Goal: Task Accomplishment & Management: Manage account settings

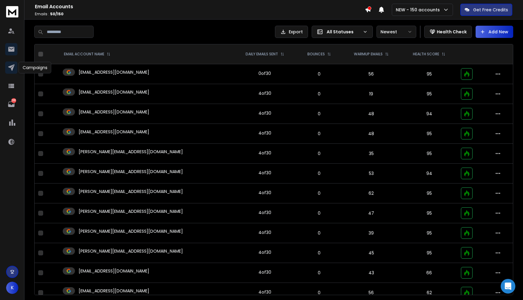
click at [12, 72] on link at bounding box center [11, 68] width 12 height 12
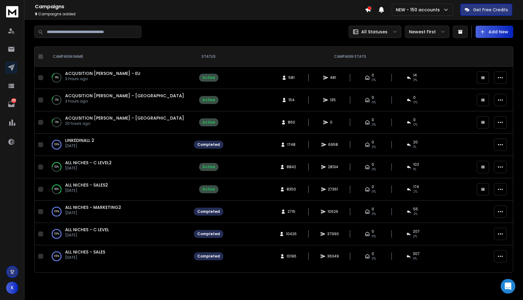
click at [498, 80] on icon "button" at bounding box center [501, 78] width 6 height 6
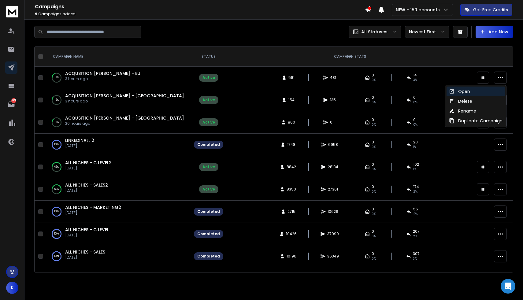
click at [98, 68] on td "18 % ACQUSITION [PERSON_NAME] - EU 3 hours ago" at bounding box center [118, 78] width 145 height 22
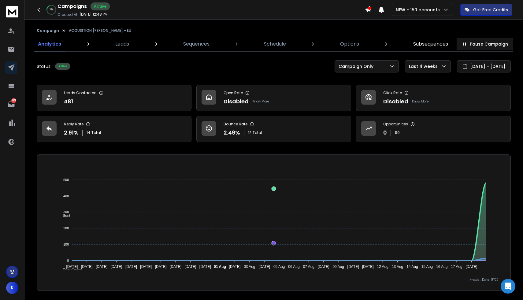
click at [410, 43] on link "Subsequences" at bounding box center [431, 44] width 42 height 15
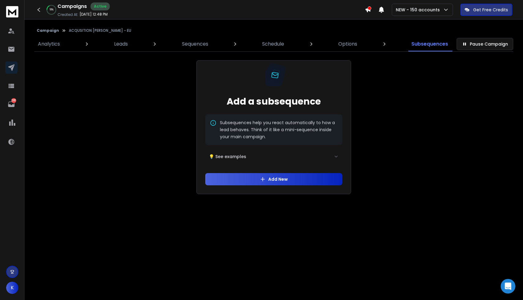
click at [316, 180] on button "Add New" at bounding box center [273, 179] width 137 height 12
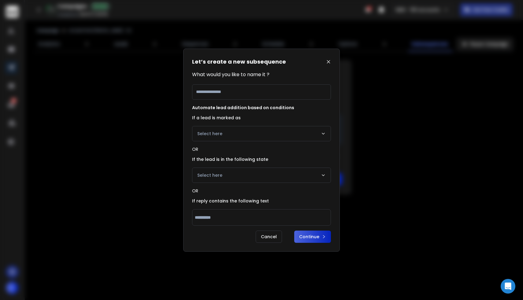
click at [288, 91] on input at bounding box center [261, 91] width 139 height 15
click at [200, 122] on div "If a lead is marked as Select here" at bounding box center [261, 129] width 139 height 26
click at [211, 129] on button "Select here" at bounding box center [261, 133] width 139 height 15
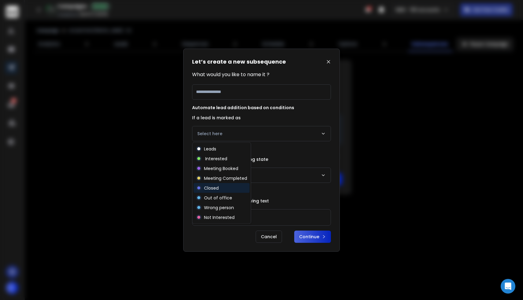
click at [274, 155] on form "Automate lead addition based on conditions If a lead is marked as Select here O…" at bounding box center [261, 160] width 139 height 165
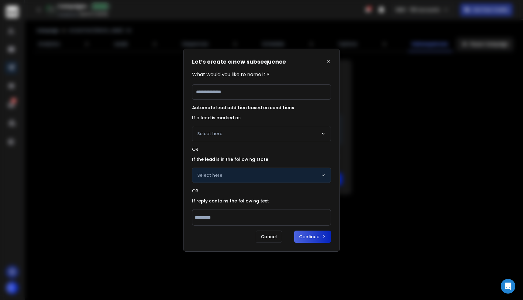
click at [255, 179] on button "Select here" at bounding box center [261, 175] width 139 height 15
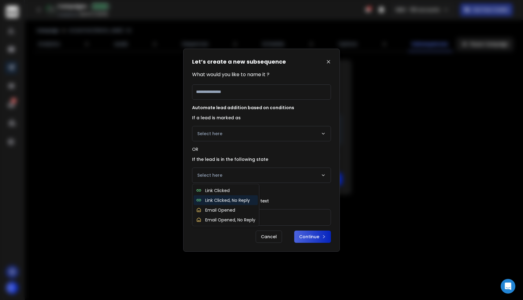
click at [279, 196] on form "Automate lead addition based on conditions If a lead is marked as Select here O…" at bounding box center [261, 160] width 139 height 165
click at [259, 211] on div at bounding box center [261, 217] width 139 height 17
click at [257, 215] on input at bounding box center [261, 217] width 133 height 11
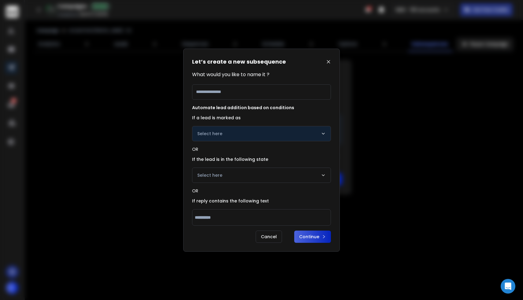
click at [254, 131] on button "Select here" at bounding box center [261, 133] width 139 height 15
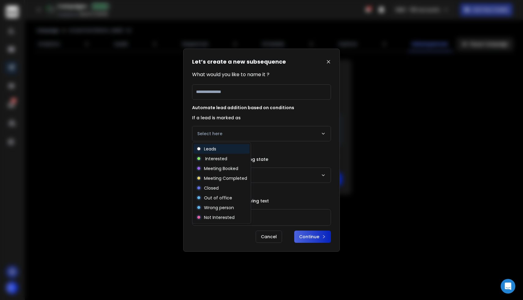
click at [249, 106] on h2 "Automate lead addition based on conditions" at bounding box center [261, 108] width 139 height 6
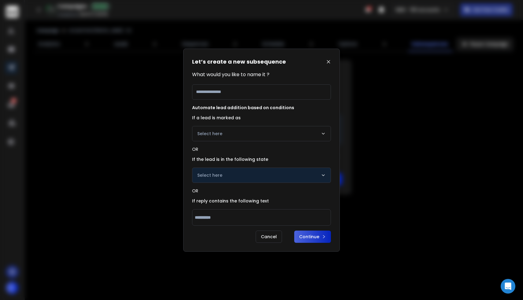
click at [232, 171] on button "Select here" at bounding box center [261, 175] width 139 height 15
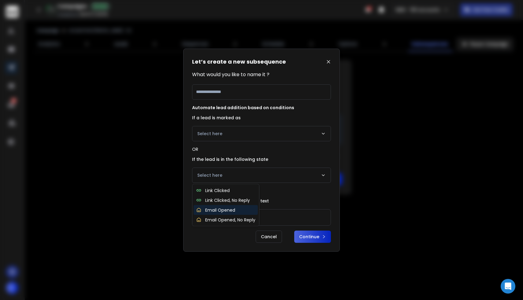
click at [227, 209] on div "Email Opened" at bounding box center [215, 210] width 39 height 6
click at [239, 213] on input at bounding box center [261, 217] width 133 height 11
click at [308, 233] on button "Continue" at bounding box center [312, 237] width 37 height 12
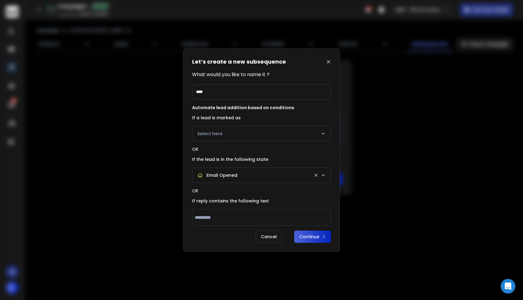
type input "****"
click at [322, 241] on button "Continue" at bounding box center [312, 237] width 37 height 12
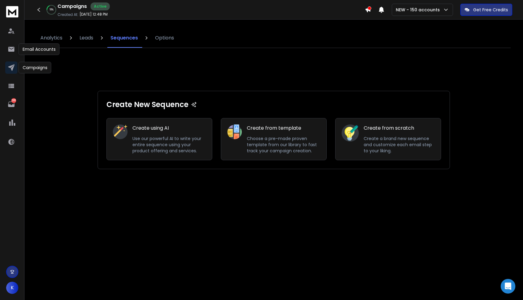
click at [15, 75] on div at bounding box center [12, 69] width 14 height 15
click at [9, 69] on icon at bounding box center [11, 67] width 7 height 7
click at [63, 42] on link "Analytics" at bounding box center [51, 38] width 29 height 20
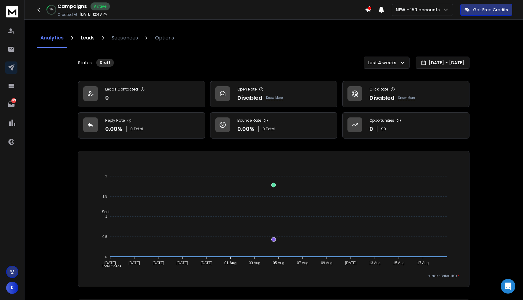
click at [86, 40] on p "Leads" at bounding box center [88, 37] width 14 height 7
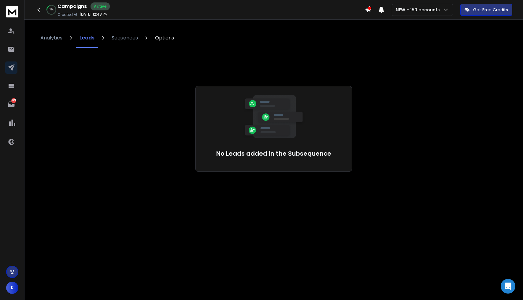
click at [174, 46] on link "Options" at bounding box center [164, 38] width 26 height 20
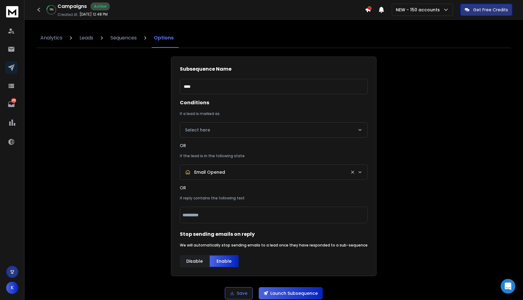
scroll to position [10, 0]
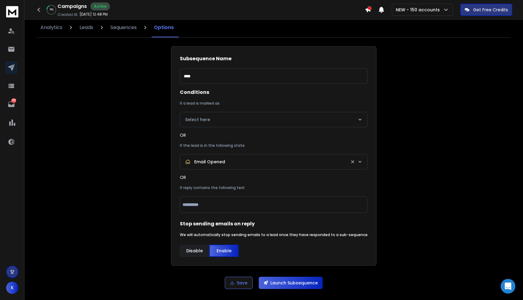
click at [311, 77] on input "****" at bounding box center [274, 76] width 188 height 15
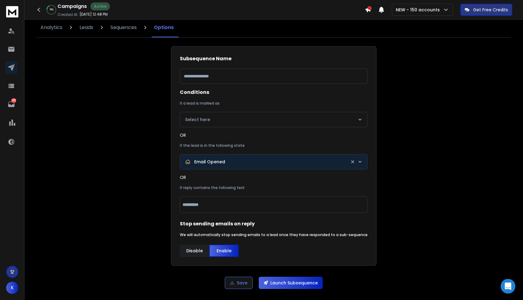
click at [236, 159] on button "Email Opened" at bounding box center [274, 161] width 188 height 15
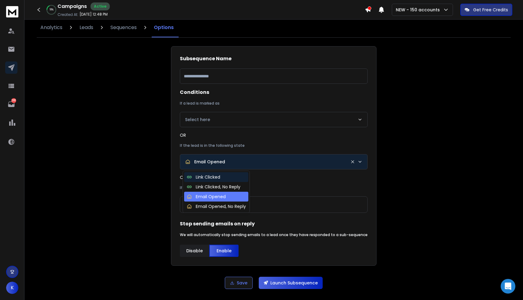
click at [352, 161] on div "button" at bounding box center [356, 161] width 12 height 5
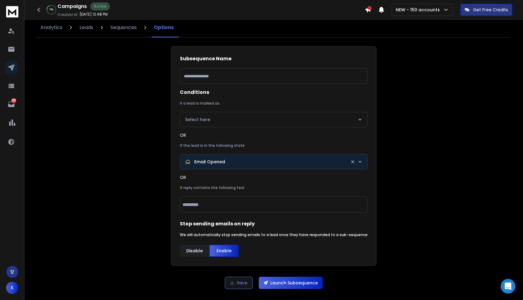
click at [351, 162] on icon "button" at bounding box center [352, 161] width 5 height 5
click at [242, 281] on button "Save" at bounding box center [239, 283] width 28 height 12
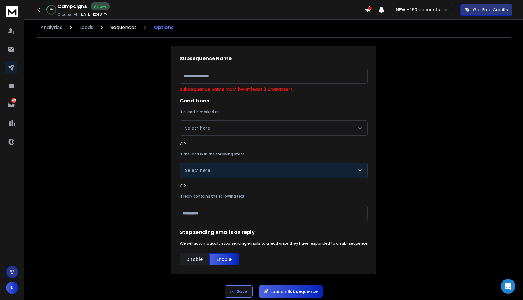
click at [120, 30] on p "Sequences" at bounding box center [123, 27] width 26 height 7
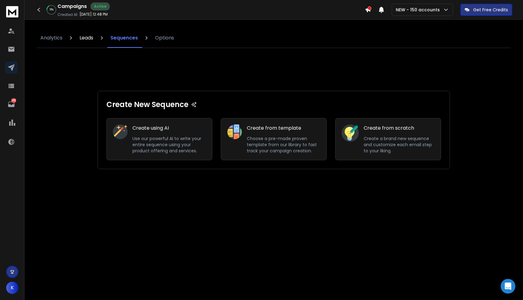
click at [88, 42] on link "Leads" at bounding box center [86, 38] width 21 height 20
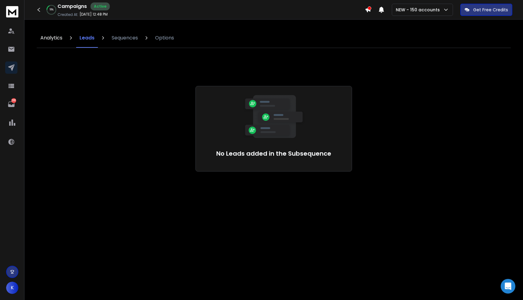
click at [51, 43] on link "Analytics" at bounding box center [51, 38] width 29 height 20
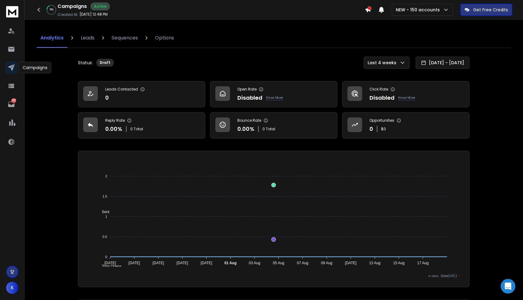
click at [14, 68] on icon at bounding box center [11, 67] width 7 height 7
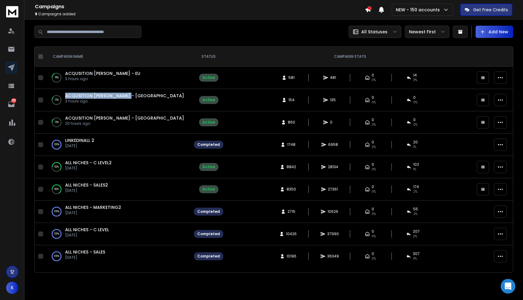
click at [113, 118] on span "ACQUSITION [PERSON_NAME] - [GEOGRAPHIC_DATA]" at bounding box center [124, 118] width 119 height 6
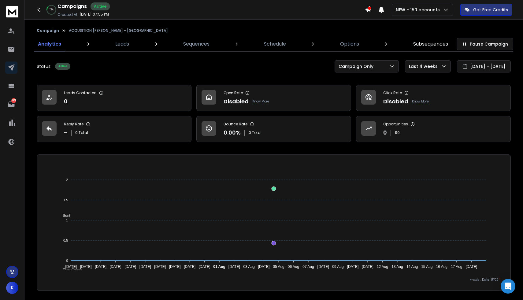
click at [440, 41] on p "Subsequences" at bounding box center [430, 43] width 35 height 7
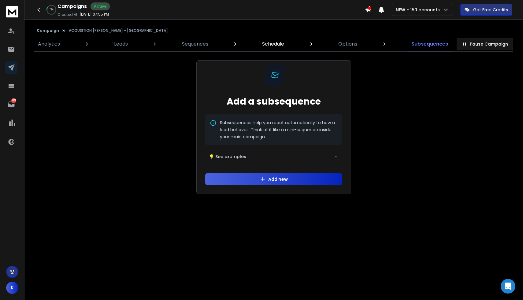
click at [279, 44] on p "Schedule" at bounding box center [273, 43] width 22 height 7
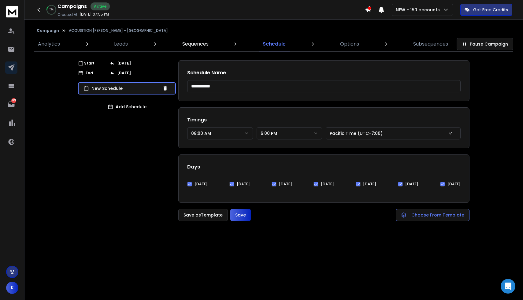
click at [198, 46] on p "Sequences" at bounding box center [195, 43] width 26 height 7
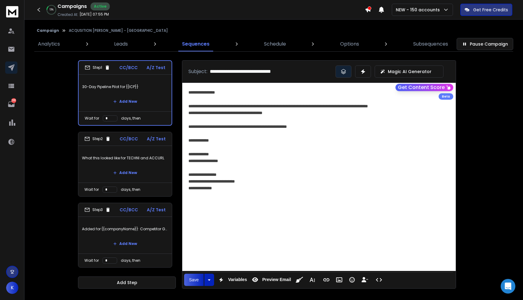
click at [345, 71] on icon at bounding box center [343, 70] width 5 height 3
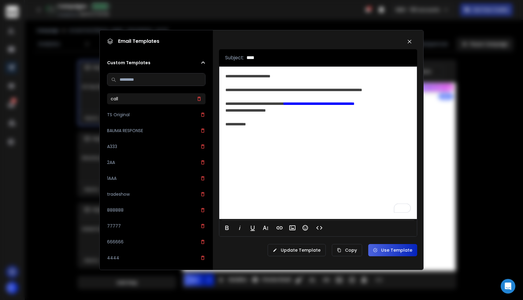
click at [412, 40] on icon at bounding box center [410, 42] width 6 height 6
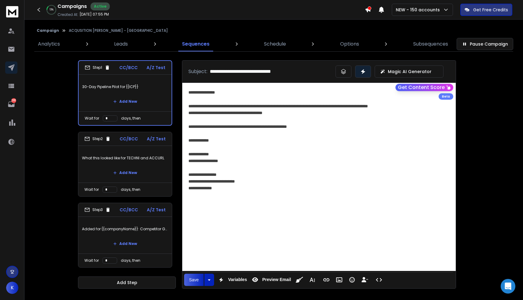
click at [362, 72] on icon "button" at bounding box center [363, 72] width 6 height 6
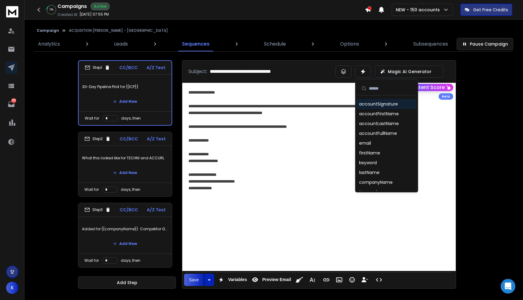
click at [327, 71] on input "**********" at bounding box center [270, 71] width 120 height 7
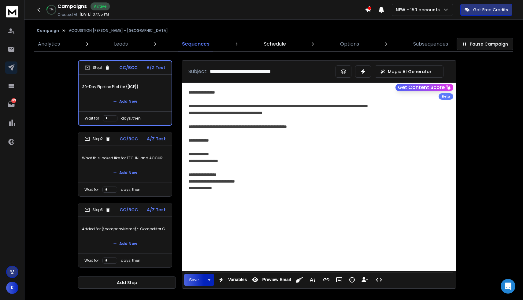
click at [267, 41] on p "Schedule" at bounding box center [275, 43] width 22 height 7
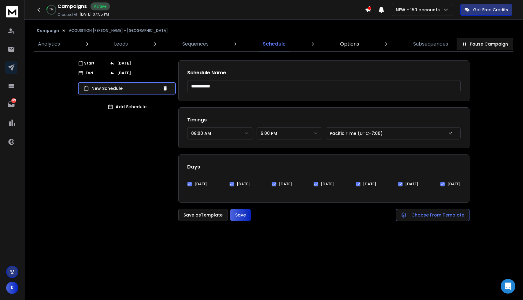
click at [342, 46] on p "Options" at bounding box center [349, 43] width 19 height 7
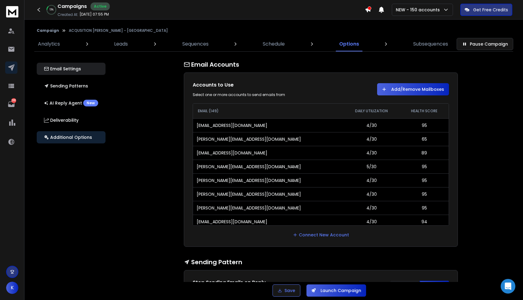
click at [74, 136] on p "Additional Options" at bounding box center [68, 137] width 48 height 6
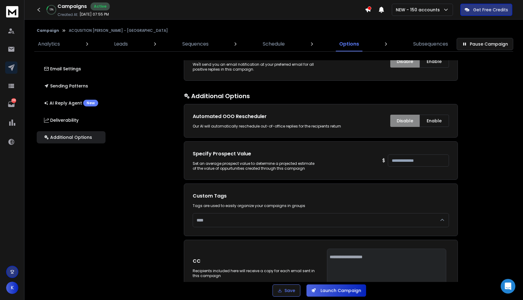
scroll to position [1077, 0]
click at [425, 115] on button "Enable" at bounding box center [434, 121] width 29 height 12
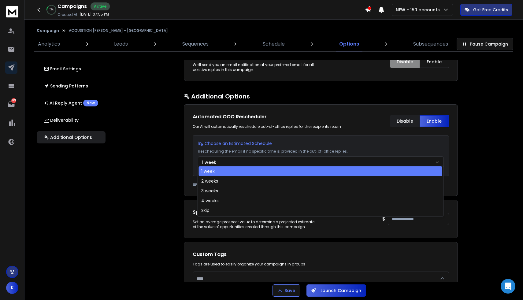
click at [348, 156] on button "1 week" at bounding box center [321, 162] width 246 height 12
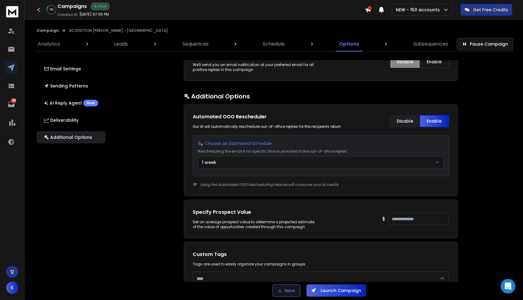
click at [348, 156] on button "1 week" at bounding box center [321, 162] width 246 height 12
click at [401, 115] on button "Disable" at bounding box center [404, 121] width 29 height 12
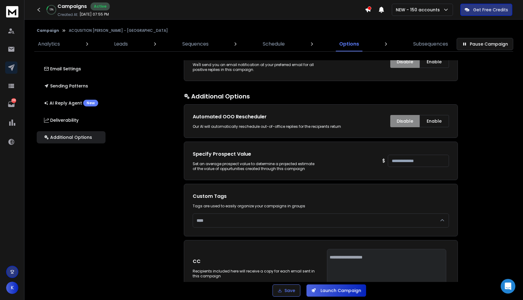
scroll to position [1096, 0]
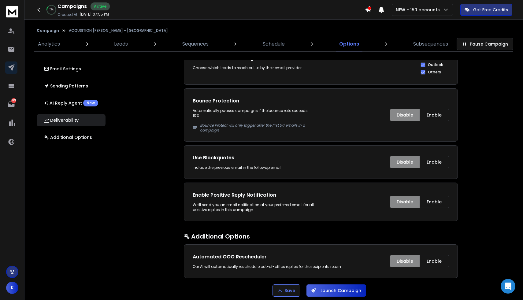
click at [355, 175] on div "**********" at bounding box center [321, 65] width 274 height 313
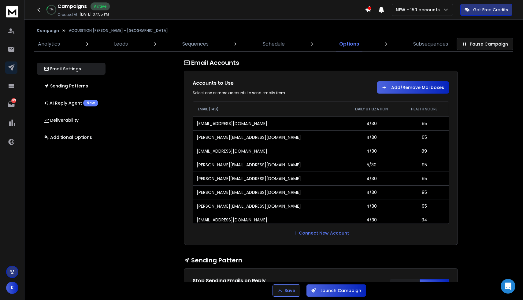
scroll to position [0, 0]
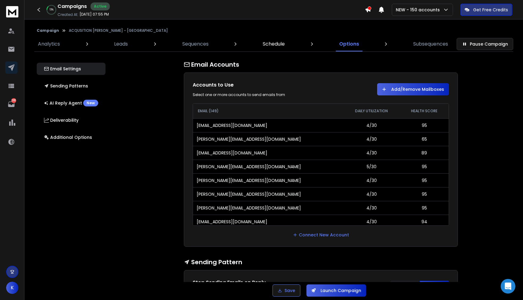
click at [278, 43] on p "Schedule" at bounding box center [274, 43] width 22 height 7
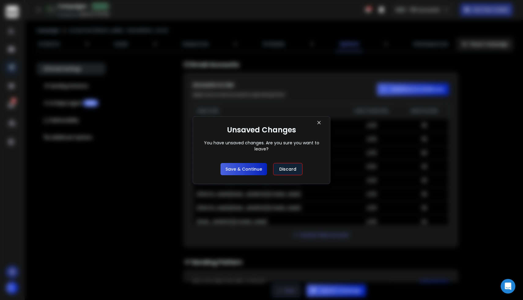
click at [250, 169] on button "Save & Continue" at bounding box center [244, 169] width 47 height 12
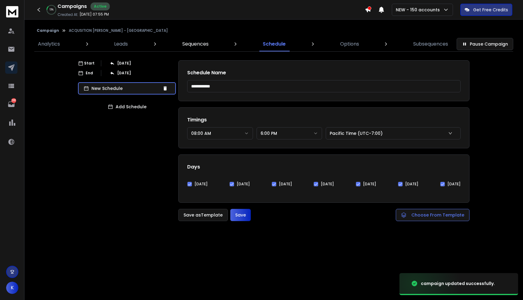
click at [195, 49] on link "Sequences" at bounding box center [196, 44] width 34 height 15
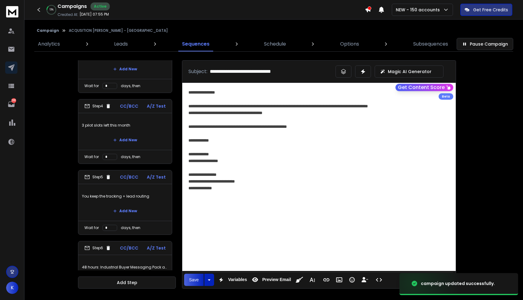
scroll to position [267, 0]
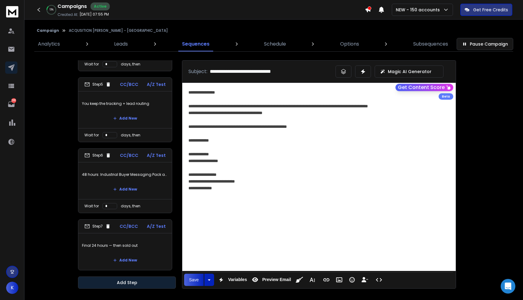
click at [121, 285] on button "Add Step" at bounding box center [127, 283] width 98 height 12
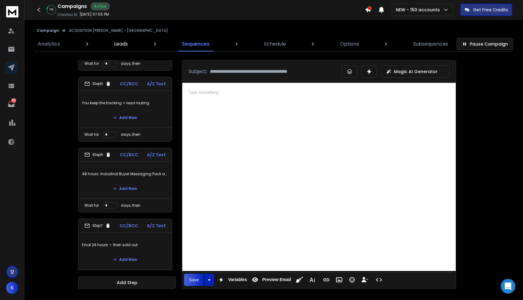
click at [110, 39] on link "Leads" at bounding box center [120, 44] width 21 height 15
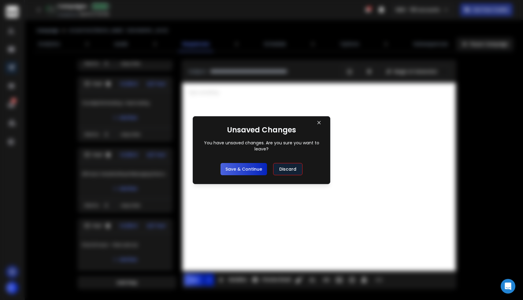
click at [275, 166] on button "Discard" at bounding box center [287, 169] width 29 height 12
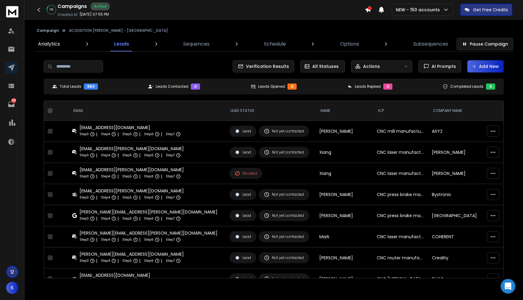
click at [56, 40] on p "Analytics" at bounding box center [49, 43] width 22 height 7
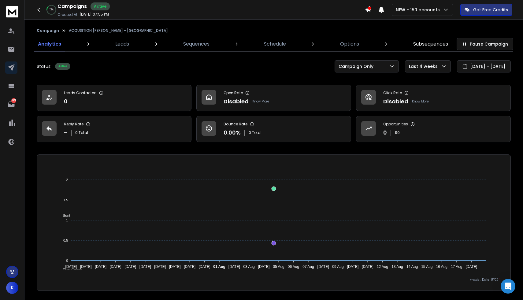
click at [418, 45] on p "Subsequences" at bounding box center [430, 43] width 35 height 7
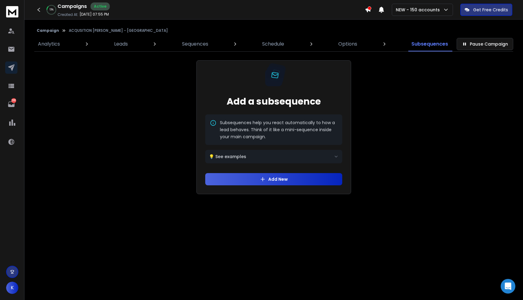
click at [275, 158] on button "💡 See examples" at bounding box center [273, 156] width 137 height 13
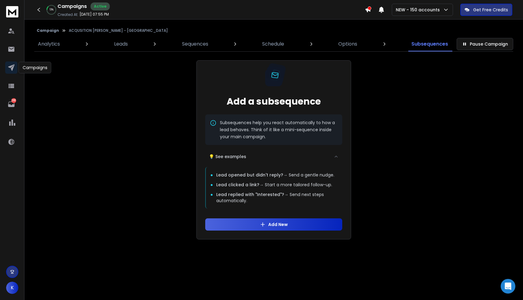
click at [10, 70] on icon at bounding box center [11, 67] width 7 height 7
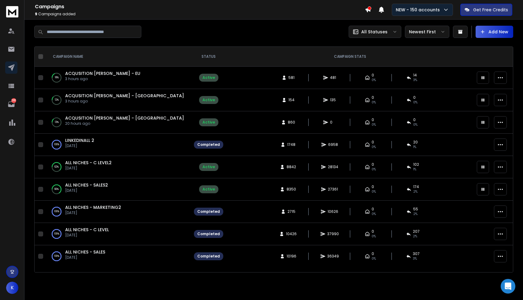
click at [420, 11] on p "NEW - 150 accounts" at bounding box center [419, 10] width 47 height 6
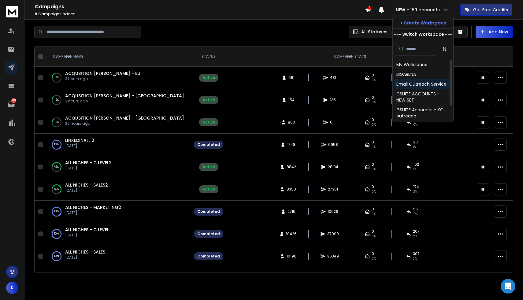
click at [413, 83] on div "Email Outreach Service" at bounding box center [422, 84] width 50 height 6
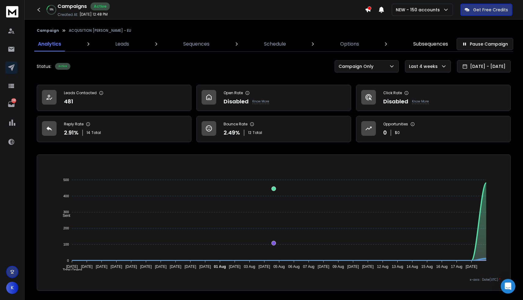
click at [439, 47] on p "Subsequences" at bounding box center [430, 43] width 35 height 7
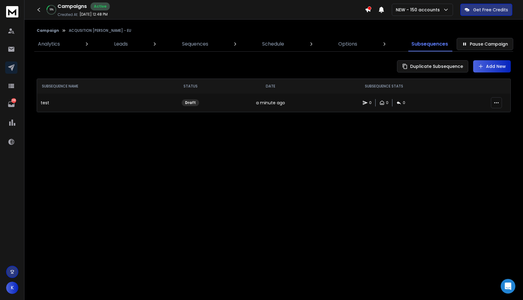
click at [495, 104] on icon "button" at bounding box center [497, 103] width 6 height 6
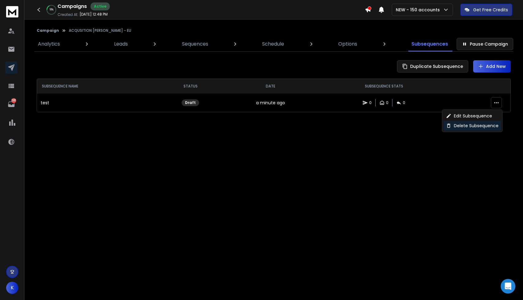
click at [481, 125] on div "Delete Subsequence" at bounding box center [472, 126] width 53 height 6
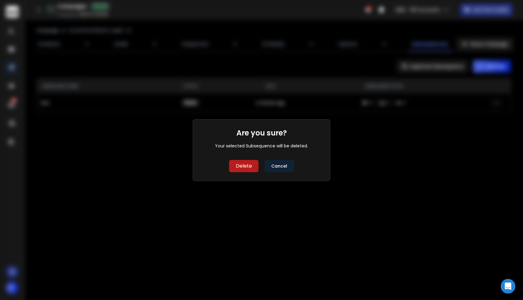
click at [241, 168] on button "Delete" at bounding box center [243, 166] width 29 height 12
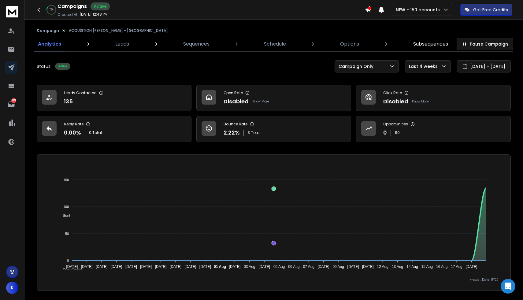
click at [440, 41] on p "Subsequences" at bounding box center [430, 43] width 35 height 7
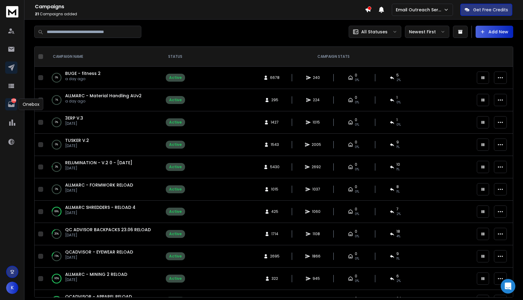
click at [13, 103] on p "398" at bounding box center [13, 100] width 5 height 5
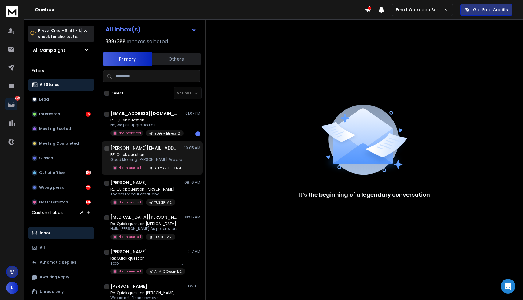
click at [170, 145] on div "w.wrobel@forbuild.eu 10:05 AM RE: Quick question Good Morning Julia, We are Not…" at bounding box center [152, 157] width 101 height 33
